Goal: Task Accomplishment & Management: Manage account settings

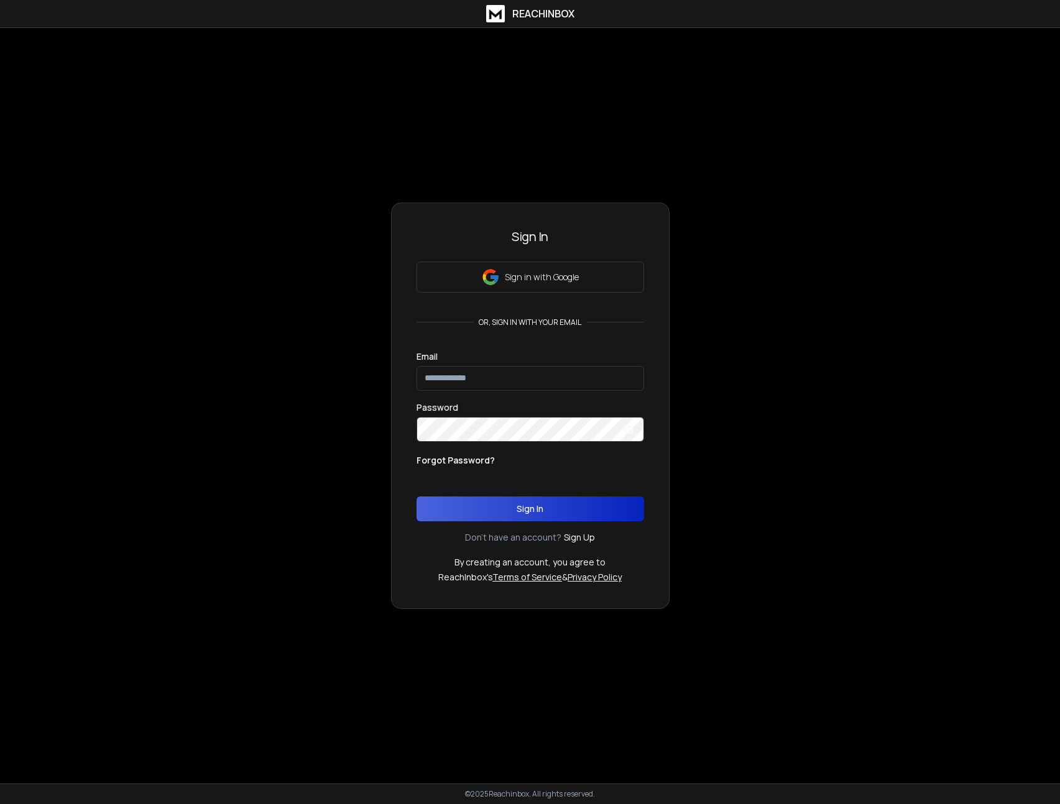
type input "**********"
click at [503, 507] on button "Sign In" at bounding box center [530, 509] width 228 height 25
click at [534, 277] on p "Sign in with Google" at bounding box center [542, 277] width 74 height 12
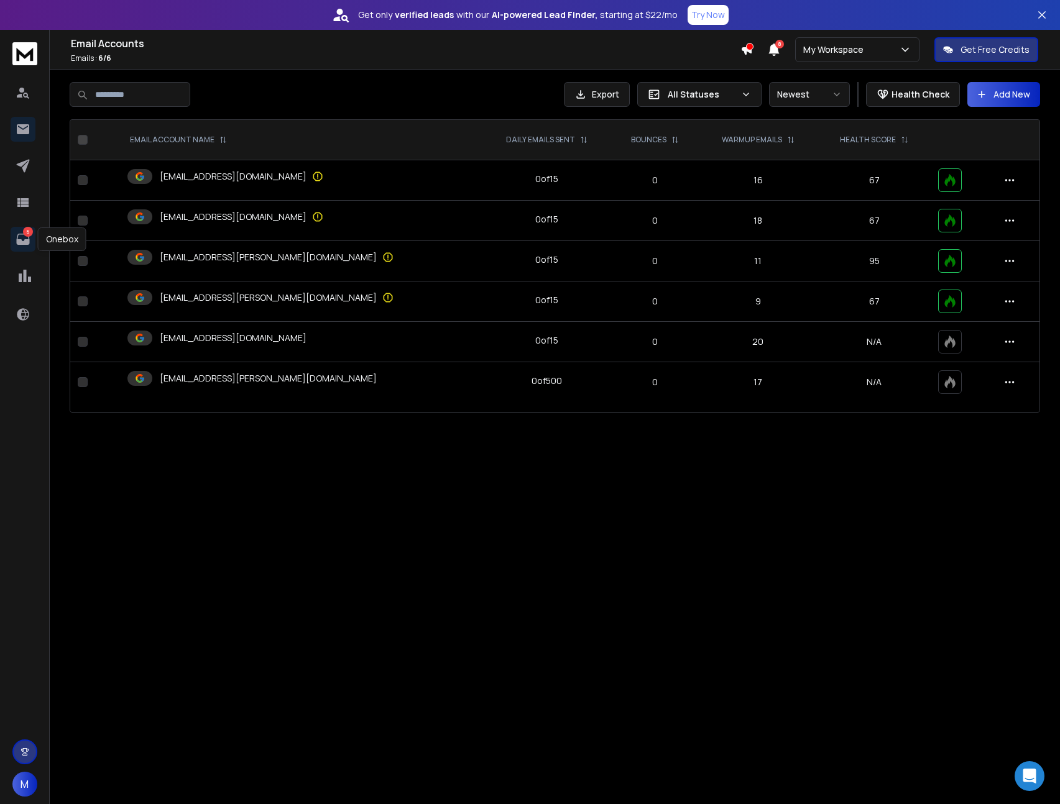
click at [27, 237] on p "5" at bounding box center [28, 232] width 10 height 10
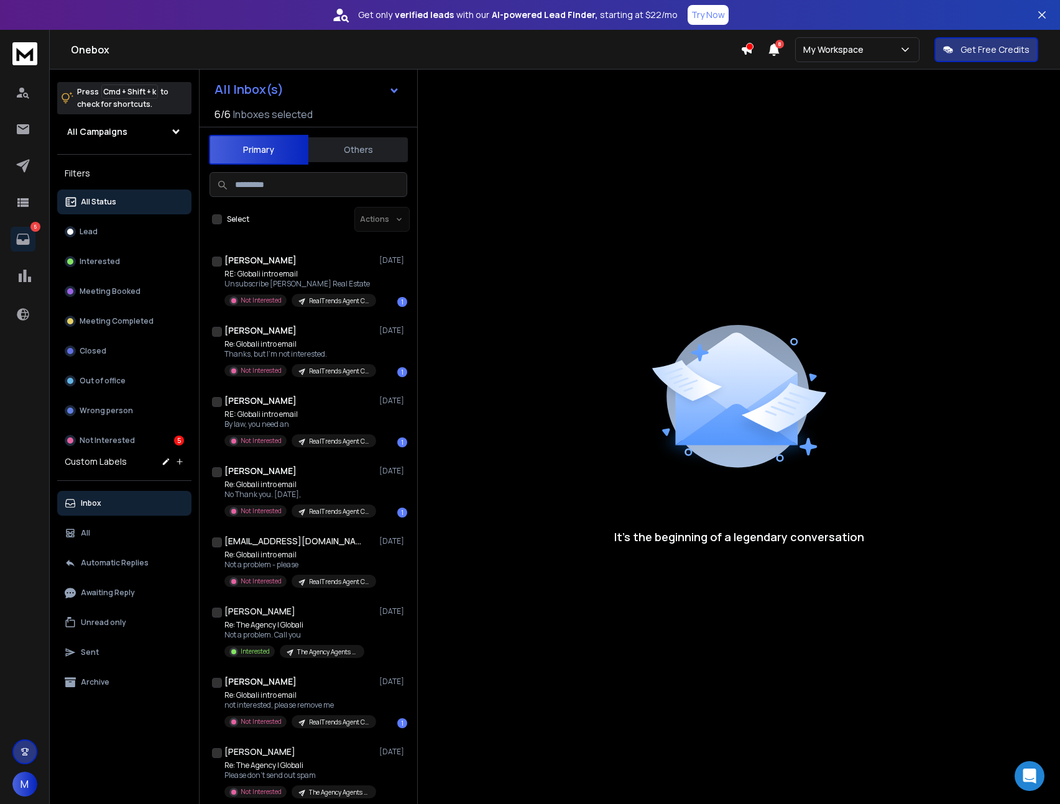
click at [1039, 14] on icon at bounding box center [1041, 14] width 11 height 11
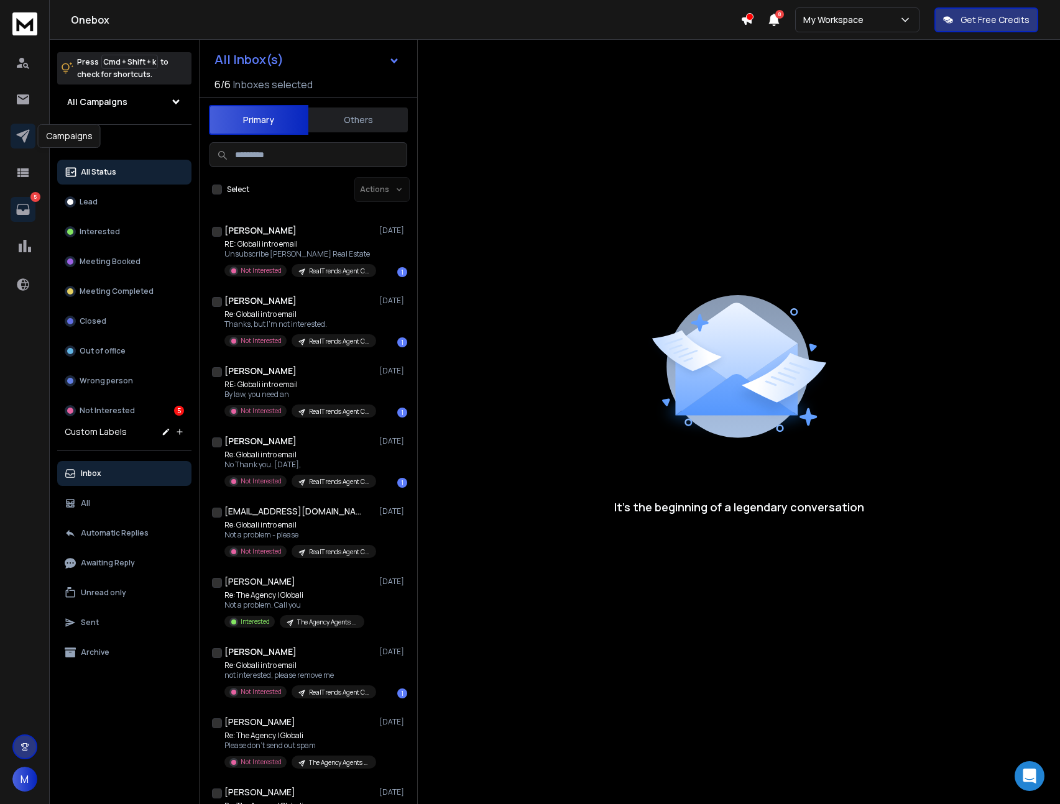
click at [19, 144] on link at bounding box center [23, 136] width 25 height 25
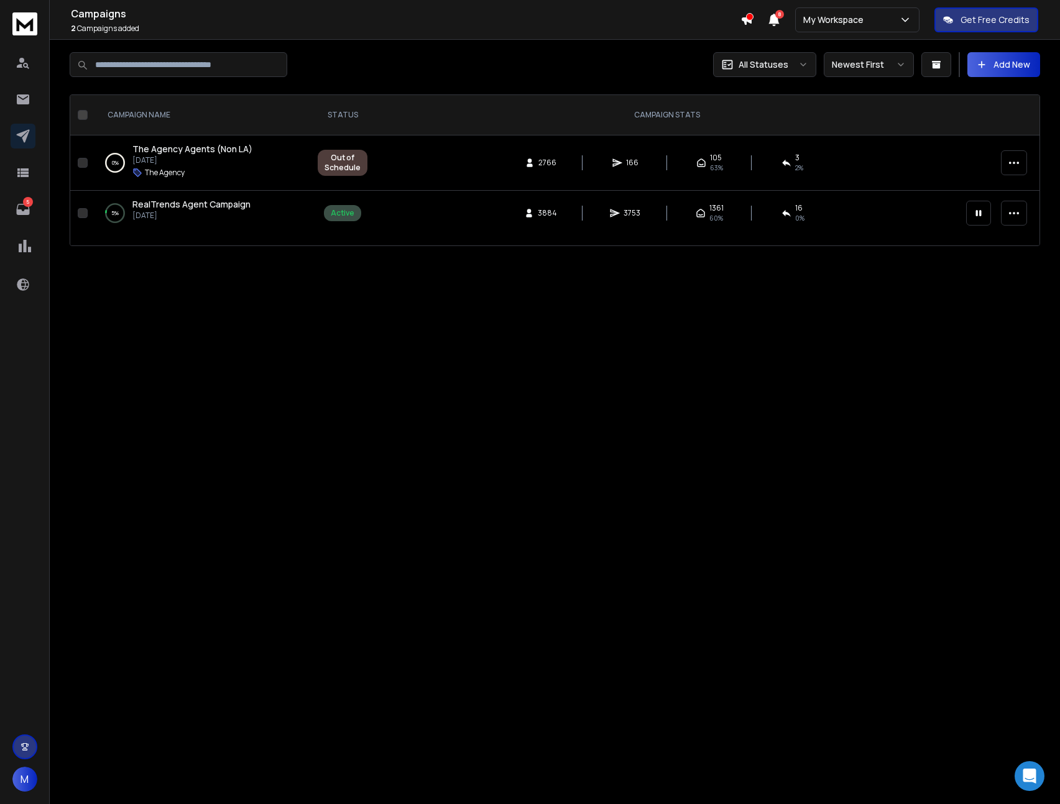
click at [207, 201] on span "RealTrends Agent Campaign" at bounding box center [191, 204] width 118 height 12
click at [862, 66] on button "Newest First" at bounding box center [869, 64] width 90 height 25
click at [763, 62] on p "All Statuses" at bounding box center [763, 64] width 50 height 12
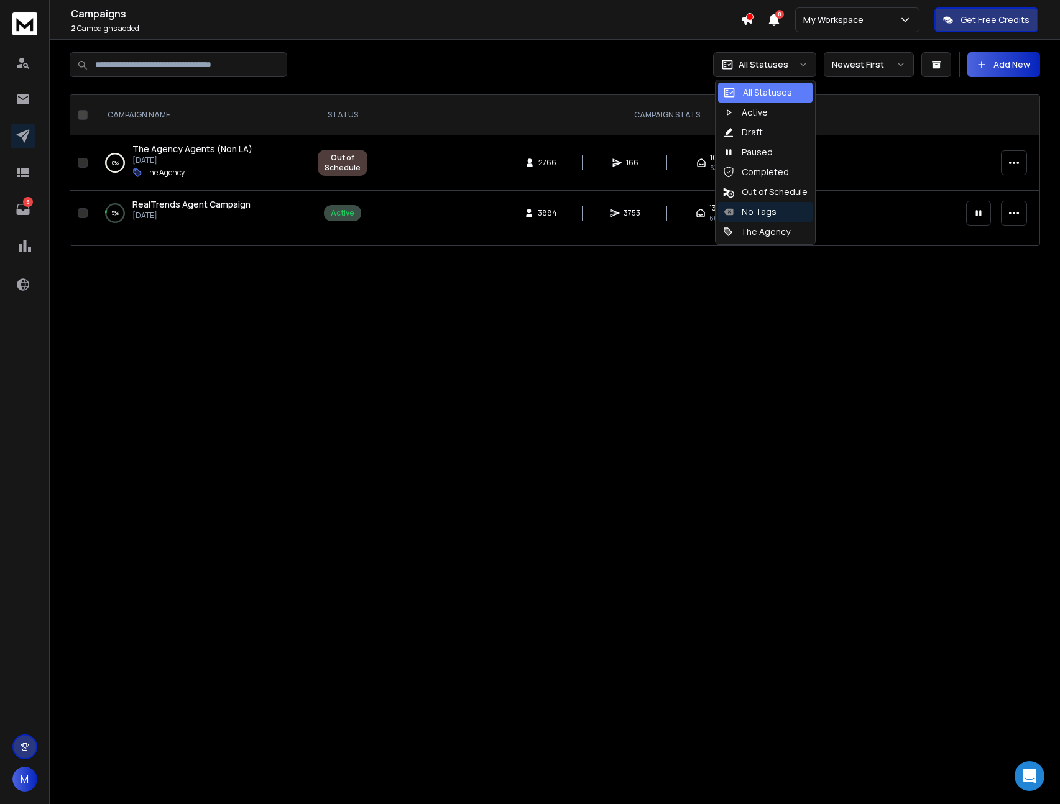
click at [793, 338] on div "Campaigns 2 Campaigns Added All Statuses Newest First Add New CAMPAIGN NAME STA…" at bounding box center [555, 454] width 970 height 804
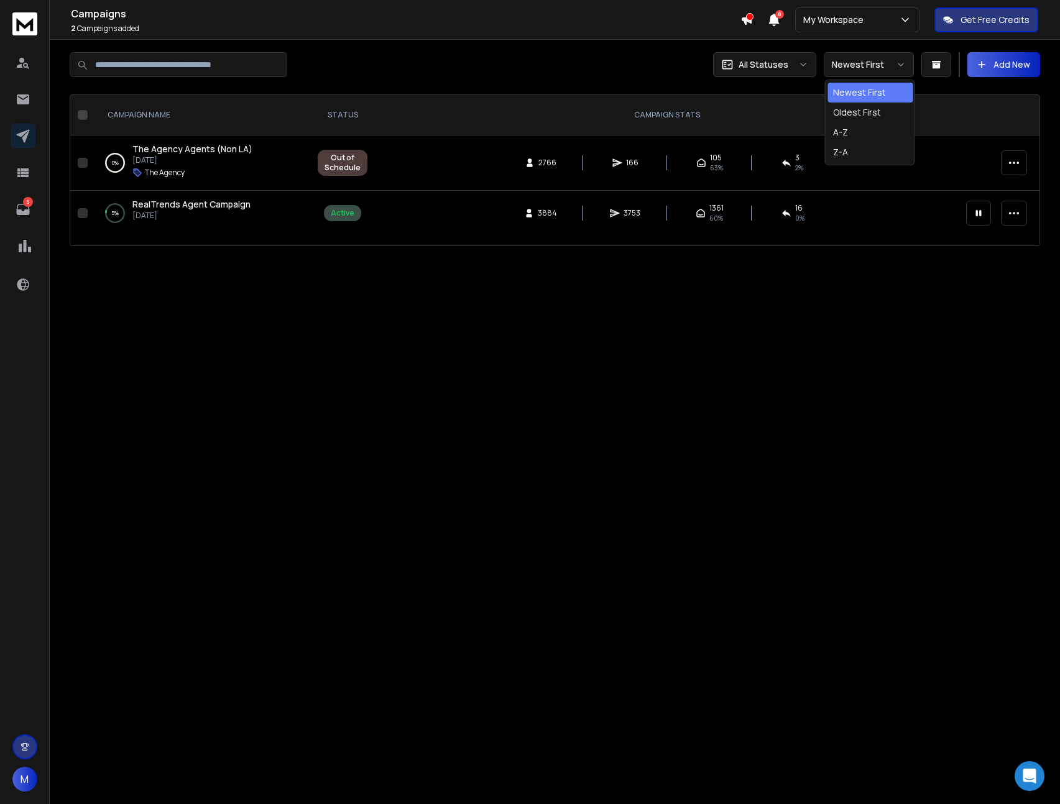
click at [886, 63] on button "Newest First" at bounding box center [869, 64] width 90 height 25
click at [878, 21] on div "My Workspace" at bounding box center [857, 20] width 108 height 12
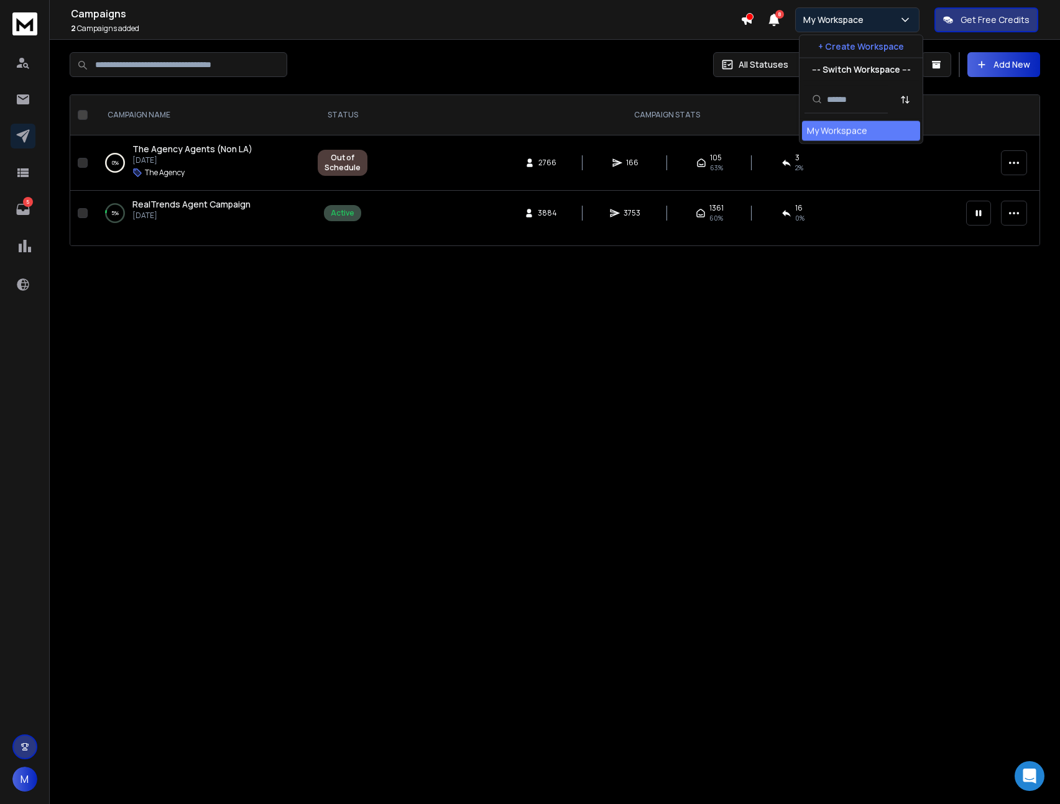
click at [868, 24] on p "My Workspace" at bounding box center [835, 20] width 65 height 12
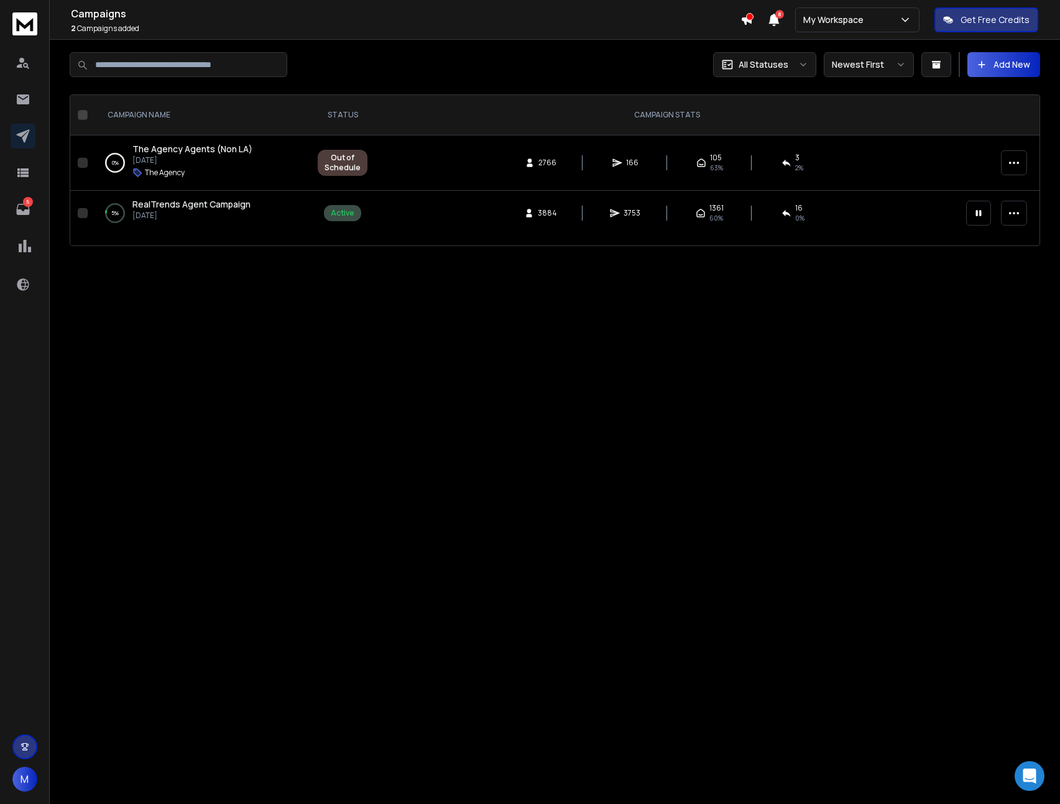
click at [228, 164] on p "[DATE]" at bounding box center [192, 160] width 120 height 10
